Goal: Task Accomplishment & Management: Manage account settings

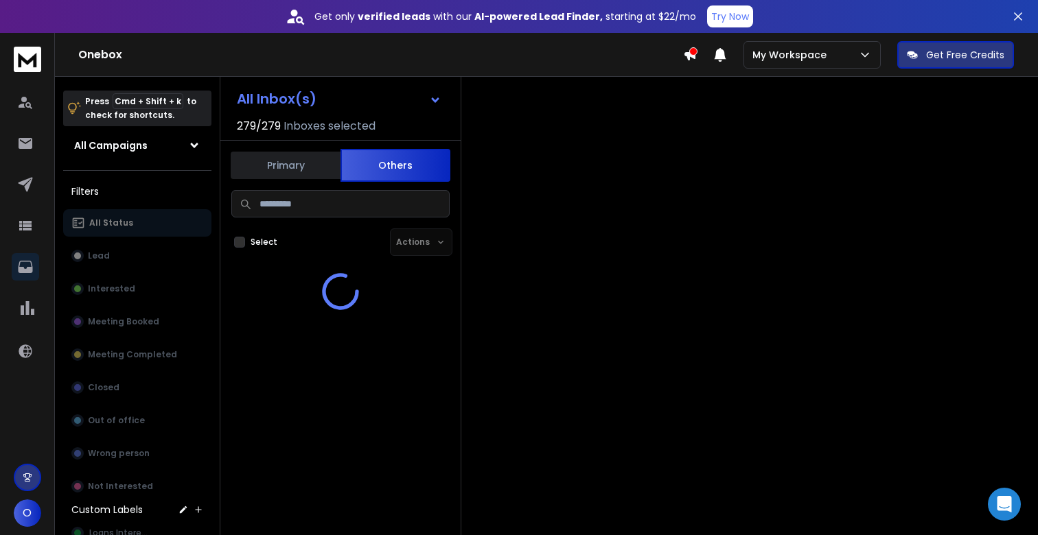
click at [309, 165] on button "Primary" at bounding box center [286, 165] width 110 height 30
click at [397, 150] on button "Others" at bounding box center [395, 165] width 110 height 33
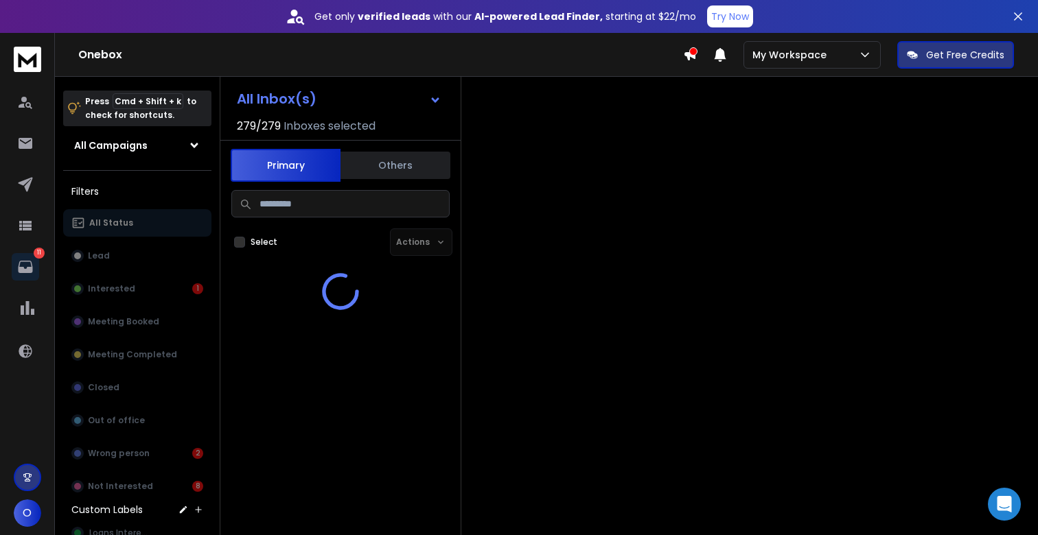
click at [310, 159] on button "Primary" at bounding box center [286, 165] width 110 height 33
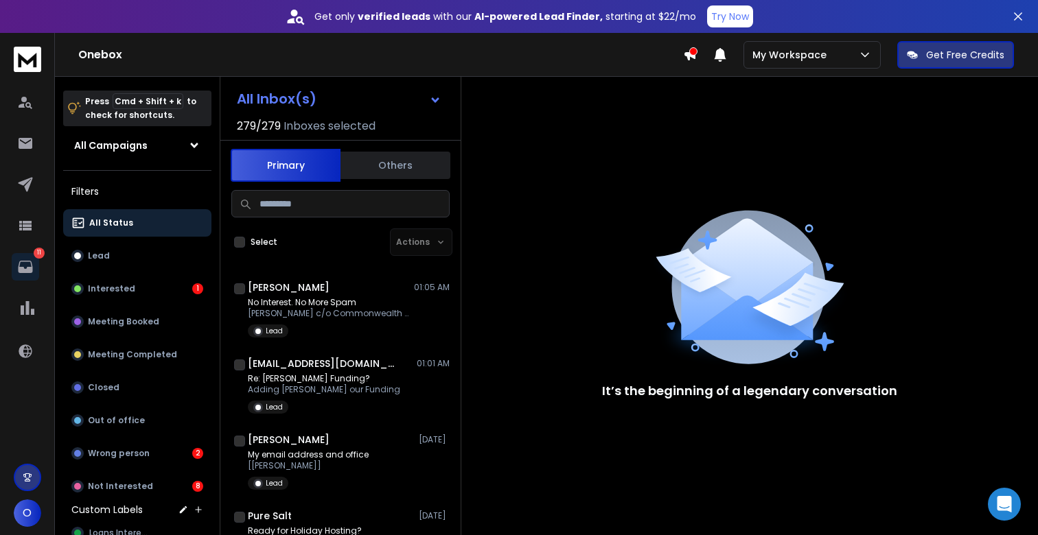
click at [381, 174] on button "Others" at bounding box center [395, 165] width 110 height 30
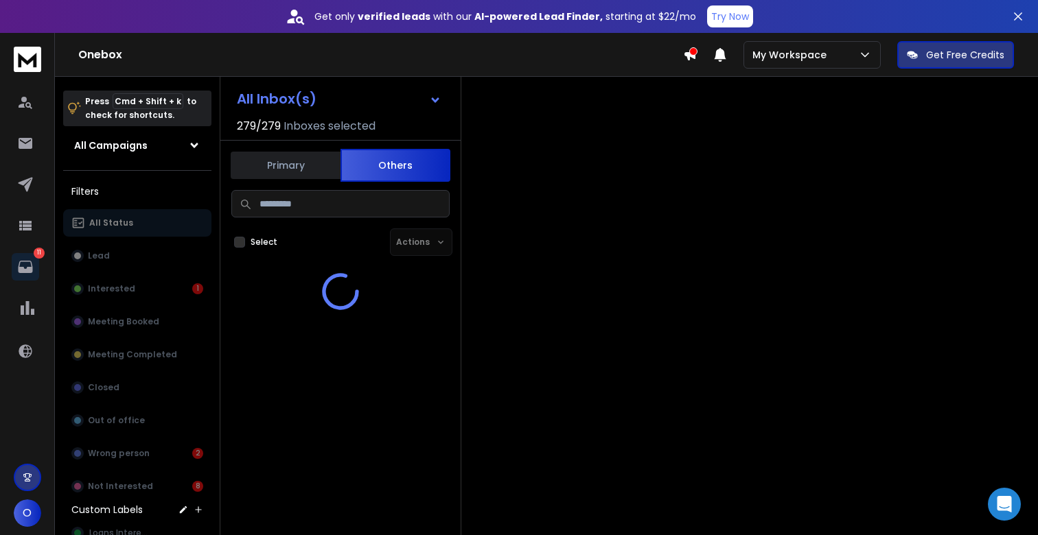
click at [310, 159] on button "Primary" at bounding box center [286, 165] width 110 height 30
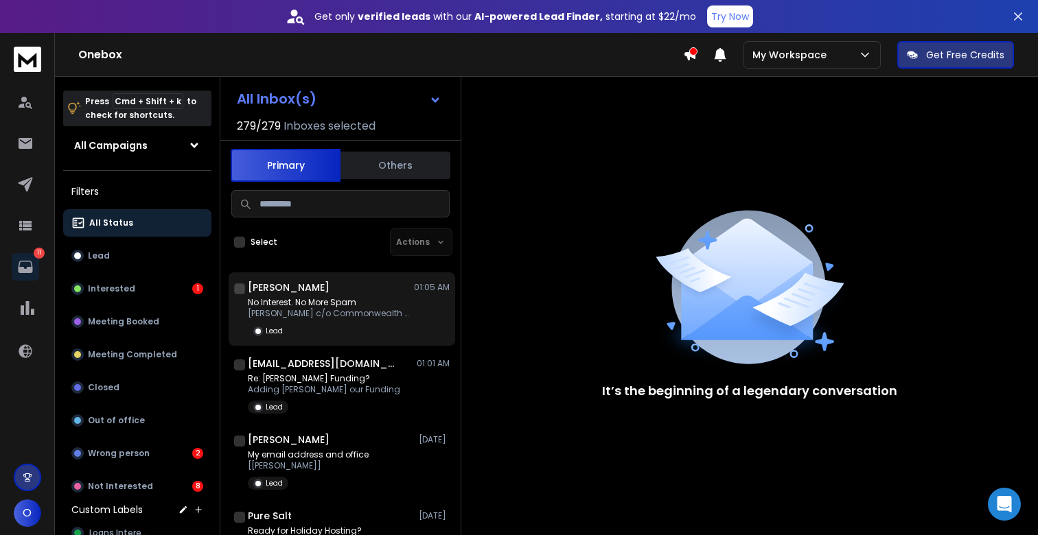
click at [386, 303] on p "No Interest. No More Spam" at bounding box center [330, 302] width 165 height 11
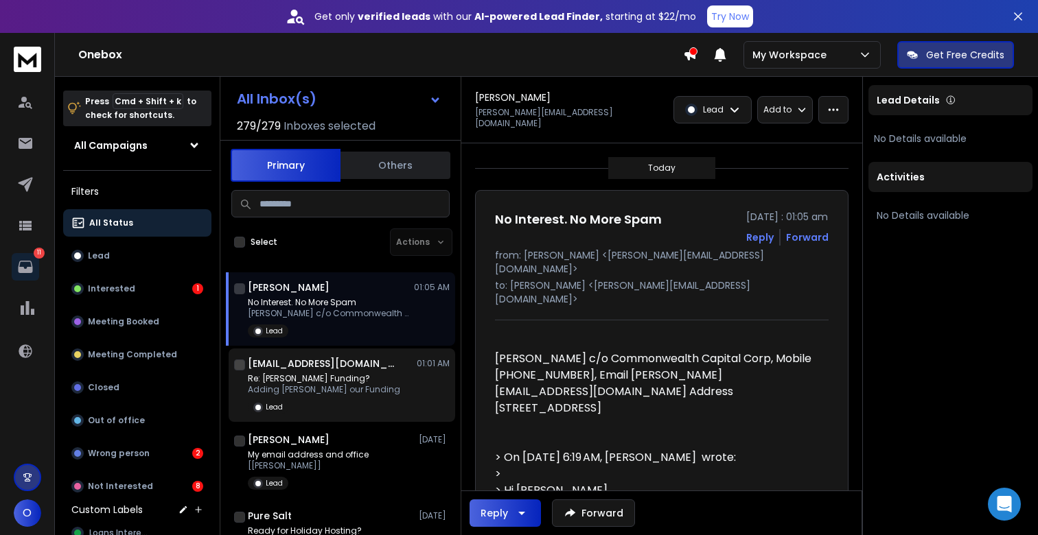
click at [371, 395] on p "Adding [PERSON_NAME] our Funding" at bounding box center [324, 389] width 152 height 11
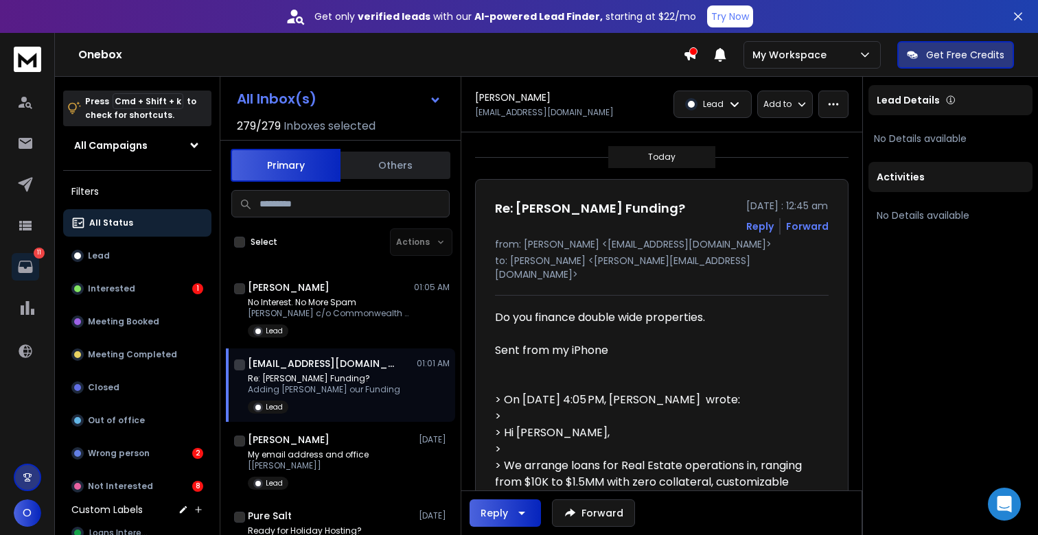
click at [365, 163] on button "Others" at bounding box center [395, 165] width 110 height 30
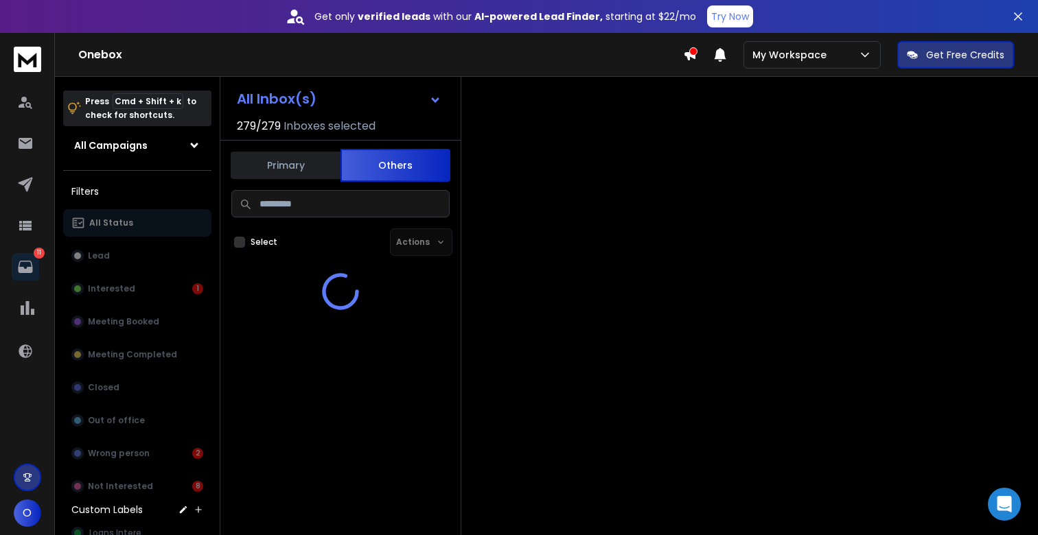
click at [300, 163] on button "Primary" at bounding box center [286, 165] width 110 height 30
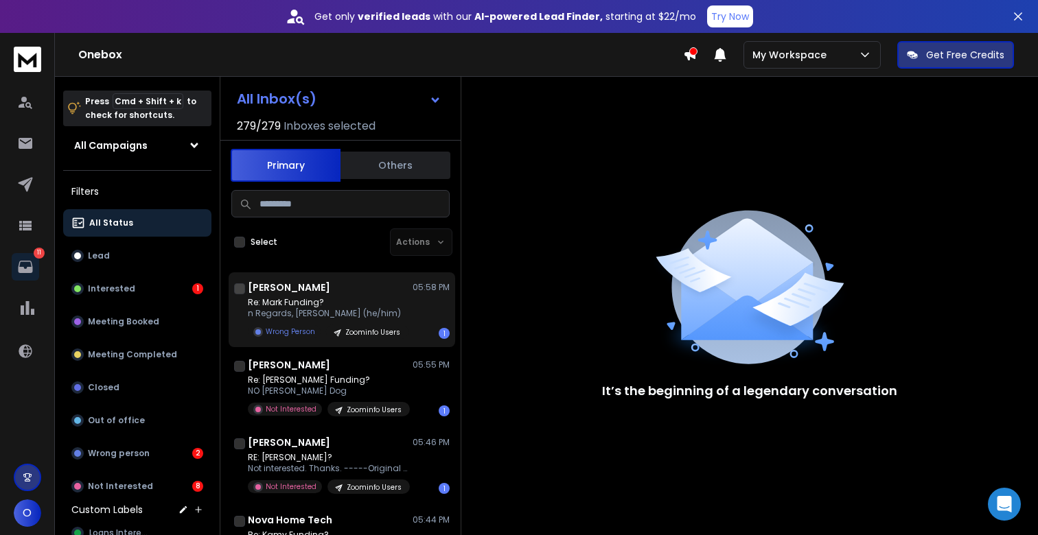
click at [366, 307] on p "Re: Mark Funding?" at bounding box center [328, 302] width 161 height 11
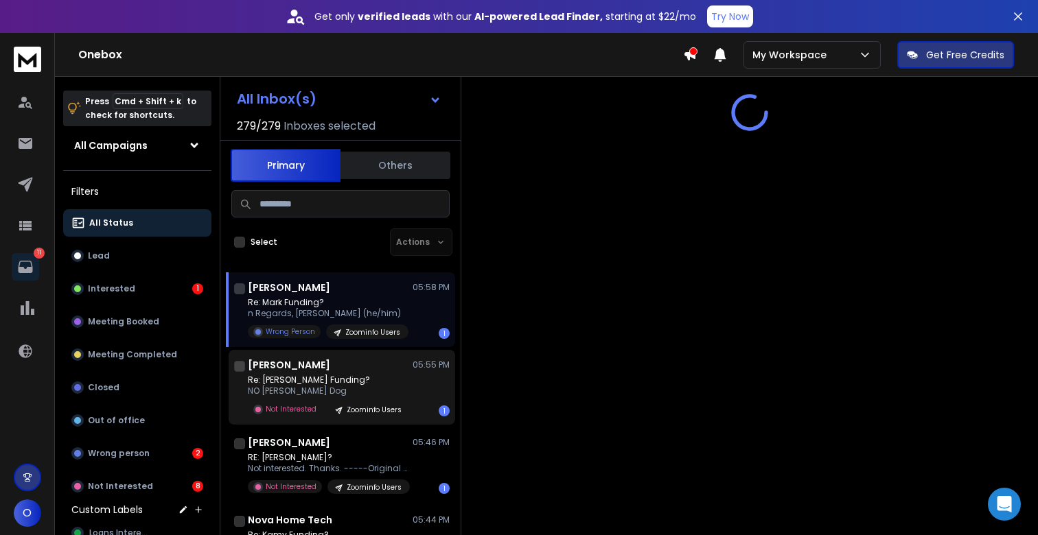
click at [366, 379] on p "Re: [PERSON_NAME] Funding?" at bounding box center [329, 380] width 162 height 11
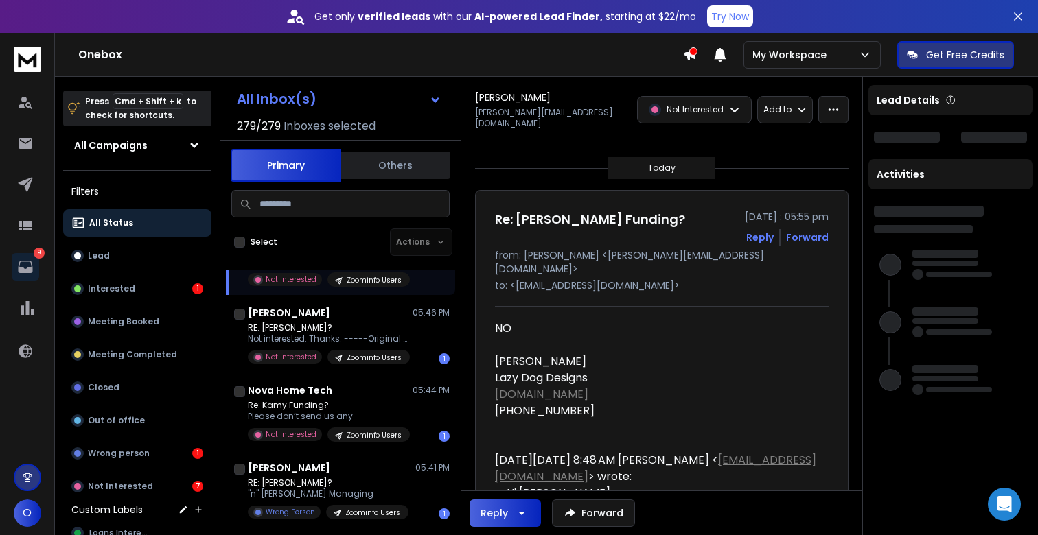
scroll to position [150, 0]
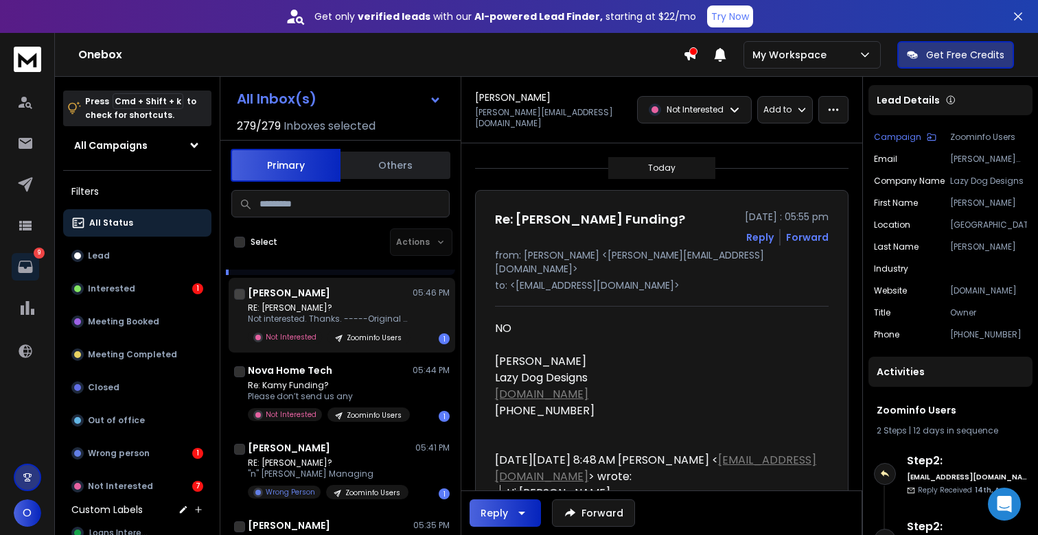
click at [382, 310] on p "RE: [PERSON_NAME]?" at bounding box center [330, 308] width 165 height 11
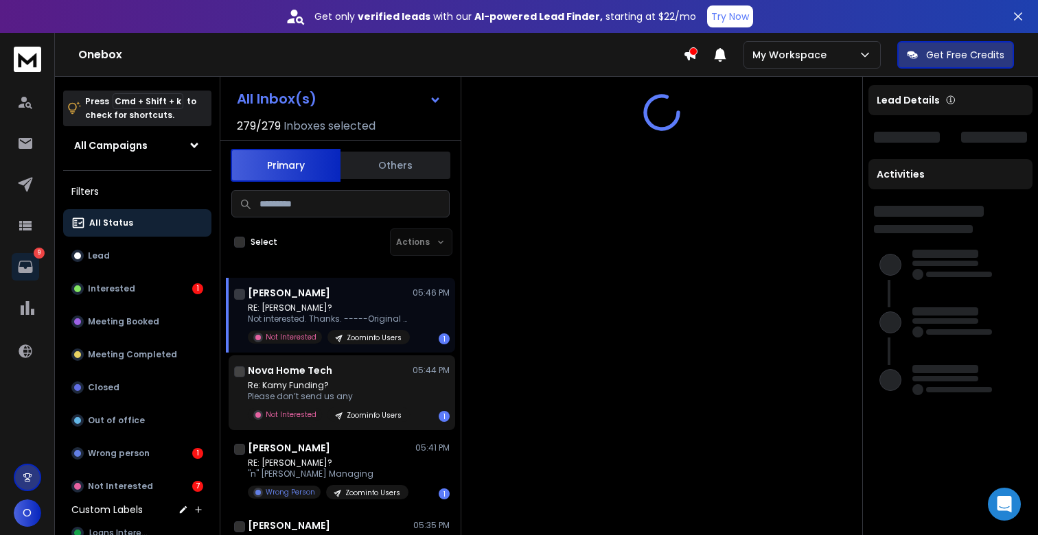
click at [382, 393] on p "Please don’t send us any" at bounding box center [329, 396] width 162 height 11
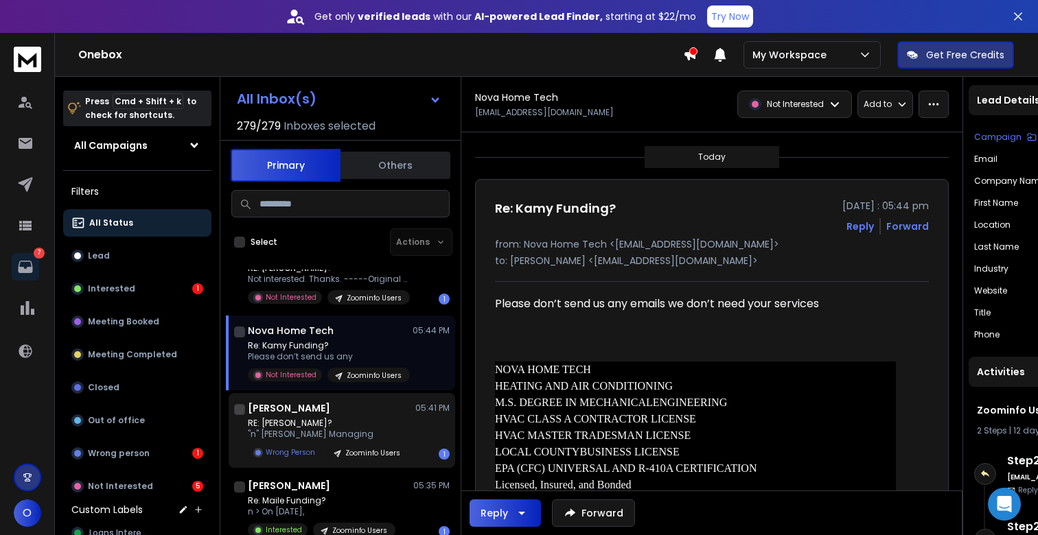
click at [379, 408] on div "[PERSON_NAME] 05:41 PM" at bounding box center [349, 409] width 202 height 14
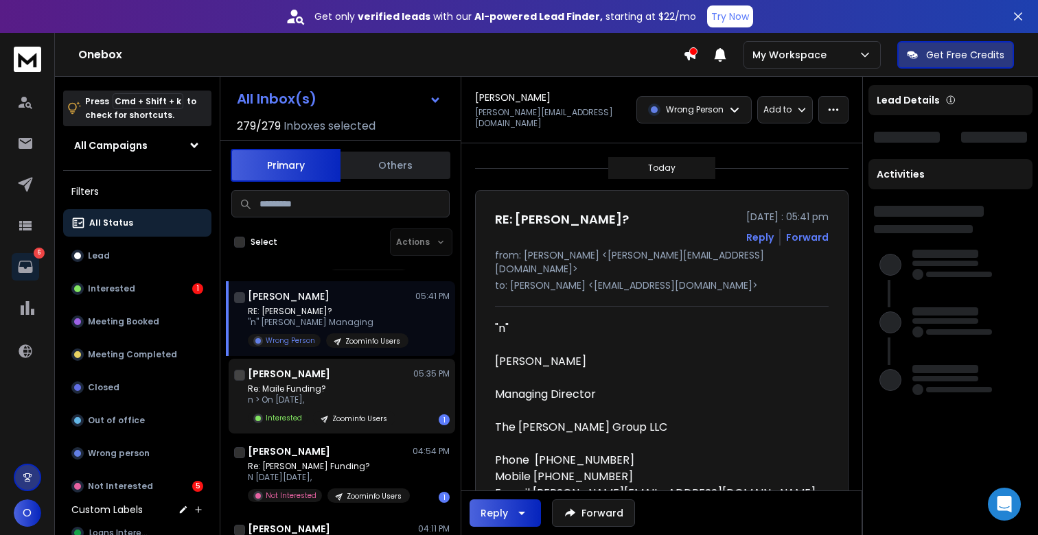
click at [380, 380] on div "[PERSON_NAME] 05:35 PM" at bounding box center [349, 374] width 202 height 14
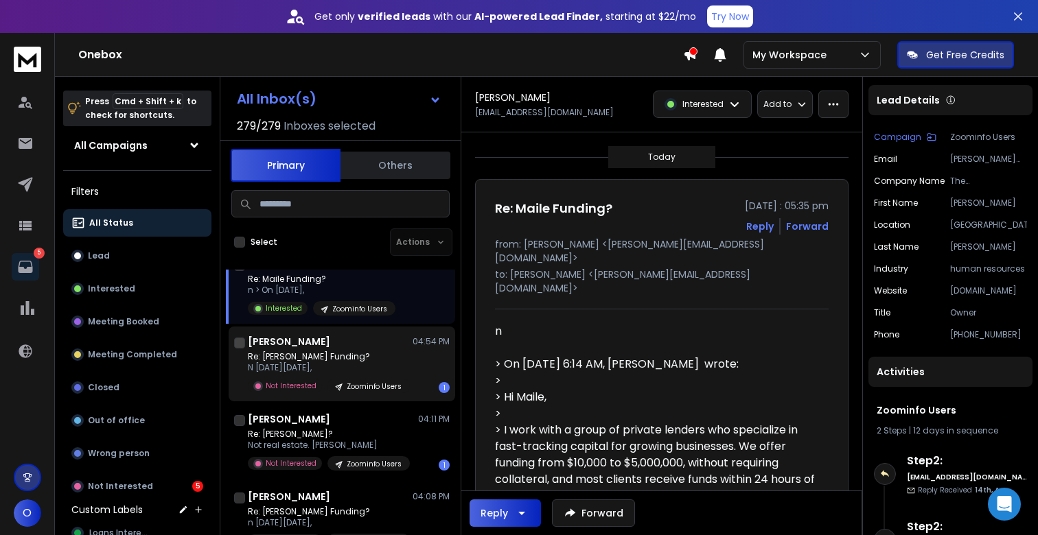
drag, startPoint x: 380, startPoint y: 349, endPoint x: 380, endPoint y: 382, distance: 32.3
click at [380, 349] on div "[PERSON_NAME] 04:54 PM Re: [PERSON_NAME] Funding? N [DATE][DATE], Not Intereste…" at bounding box center [349, 364] width 202 height 58
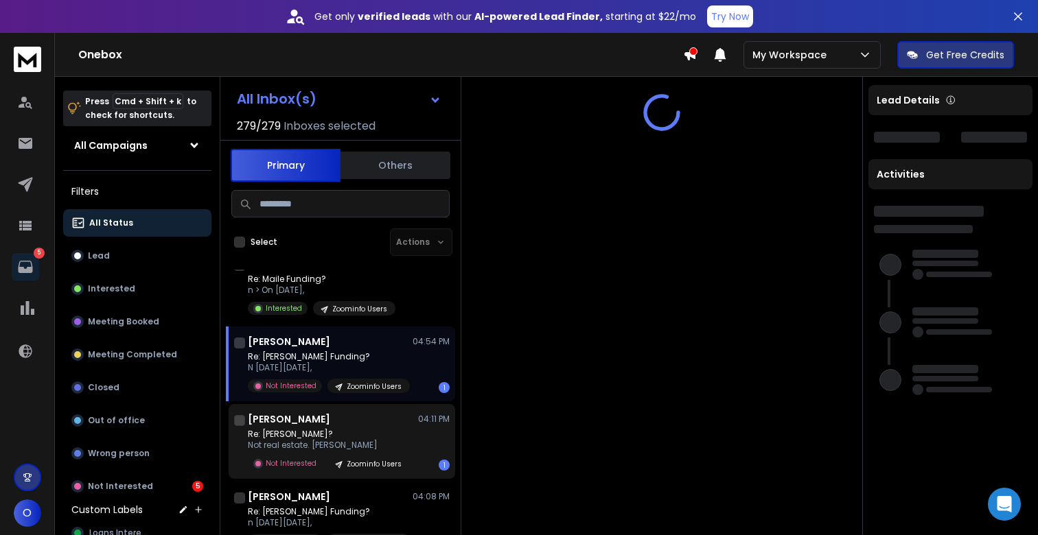
click at [379, 417] on div "[PERSON_NAME] 04:11 PM" at bounding box center [349, 420] width 202 height 14
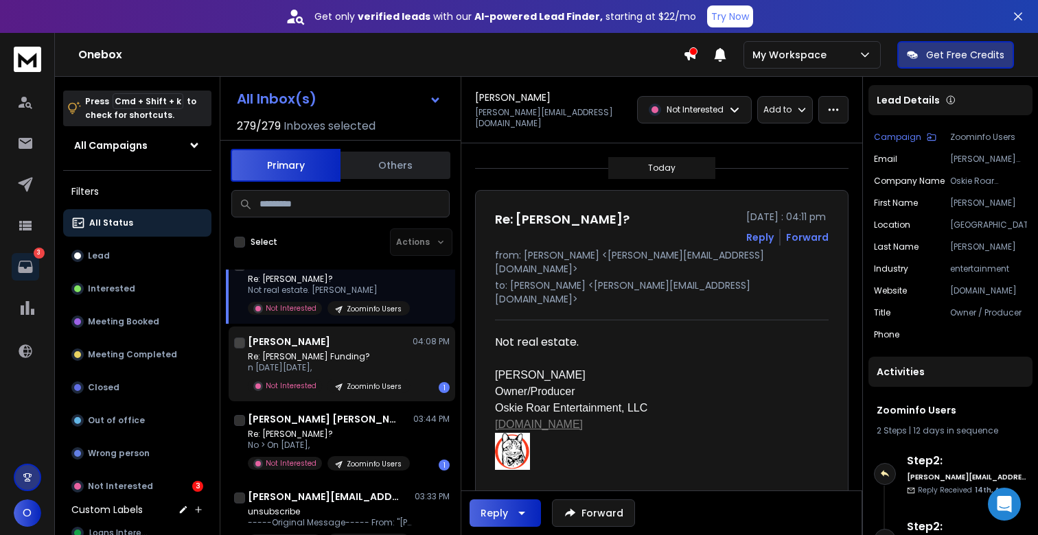
click at [383, 368] on p "n [DATE][DATE]," at bounding box center [329, 367] width 162 height 11
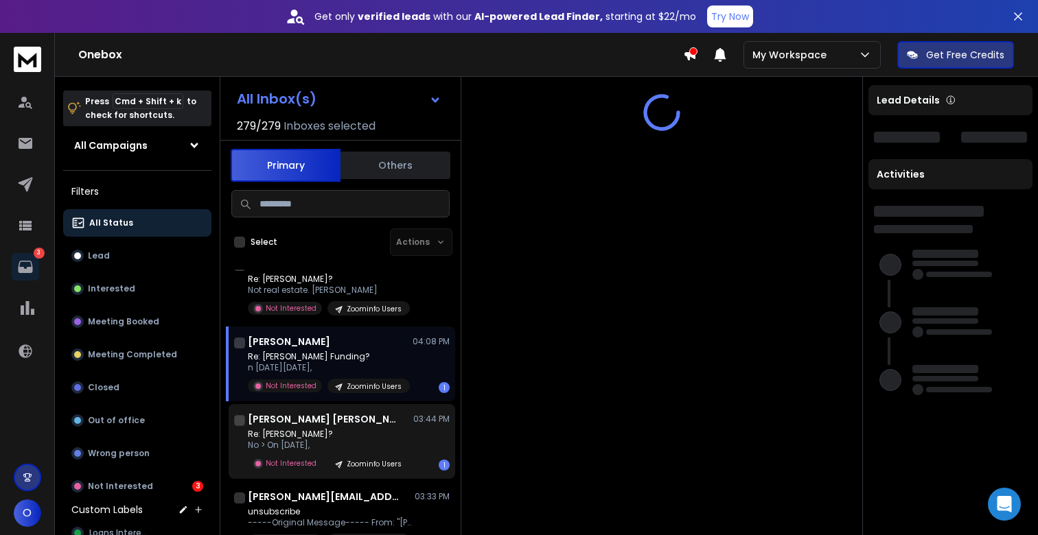
click at [382, 431] on p "Re: [PERSON_NAME]?" at bounding box center [329, 434] width 162 height 11
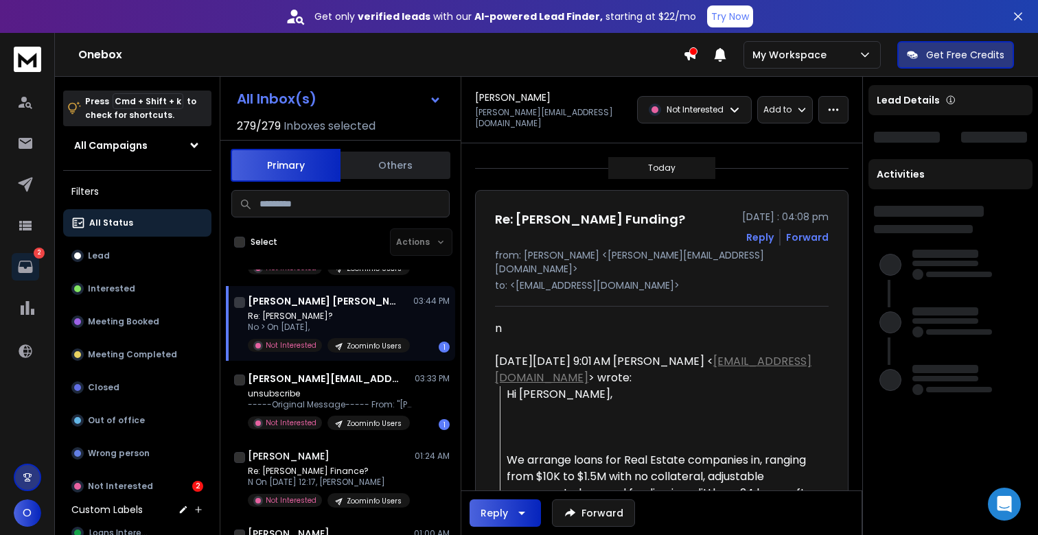
scroll to position [745, 0]
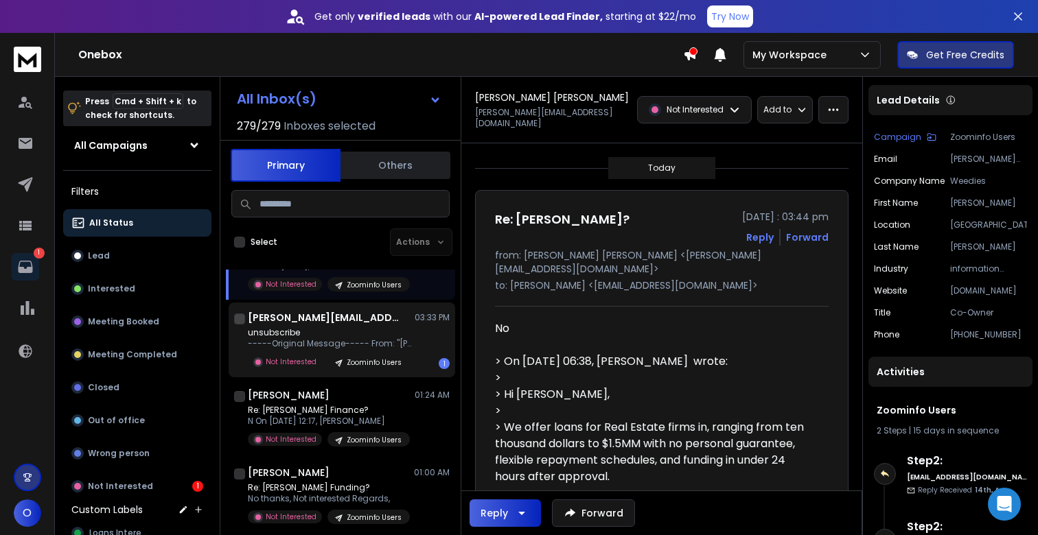
click at [390, 364] on p "Zoominfo Users" at bounding box center [374, 363] width 55 height 10
